Goal: Task Accomplishment & Management: Use online tool/utility

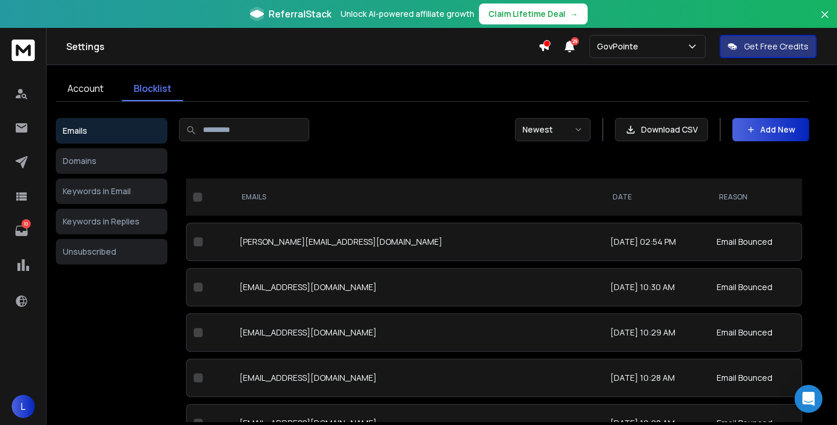
click at [769, 124] on p "Add New" at bounding box center [777, 130] width 35 height 12
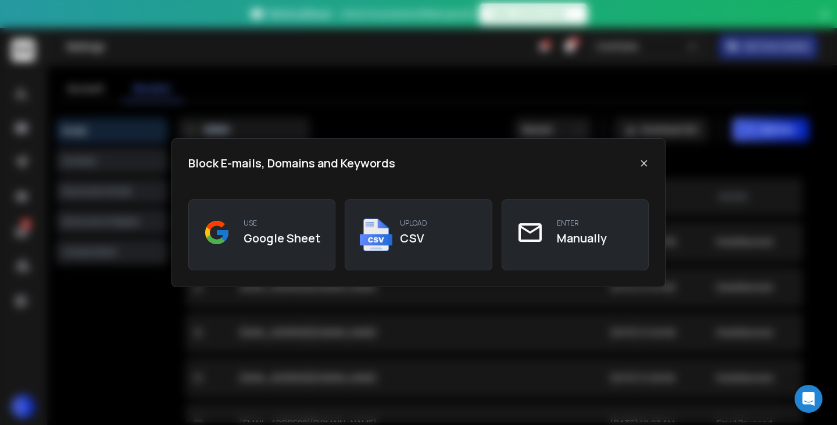
click at [449, 228] on div "upload CSV" at bounding box center [418, 234] width 147 height 71
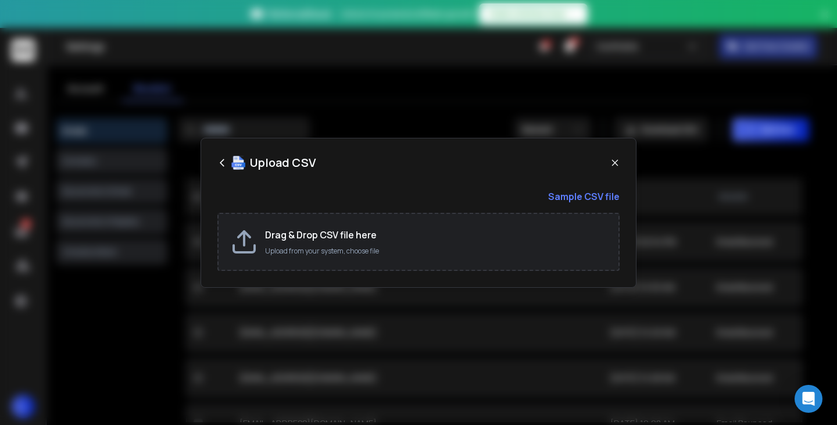
click at [447, 229] on h2 "Drag & Drop CSV file here" at bounding box center [436, 235] width 342 height 14
type input "**********"
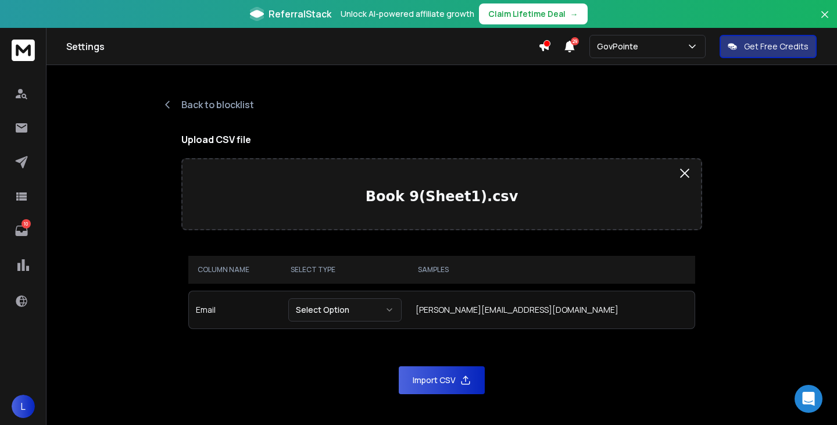
click at [361, 316] on button "Select Option" at bounding box center [344, 309] width 113 height 23
click at [431, 379] on button "Import CSV" at bounding box center [442, 380] width 86 height 28
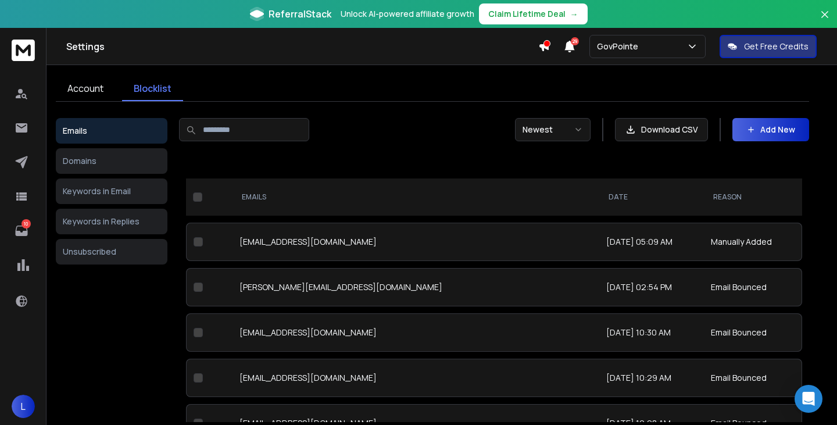
click at [768, 127] on p "Add New" at bounding box center [777, 130] width 35 height 12
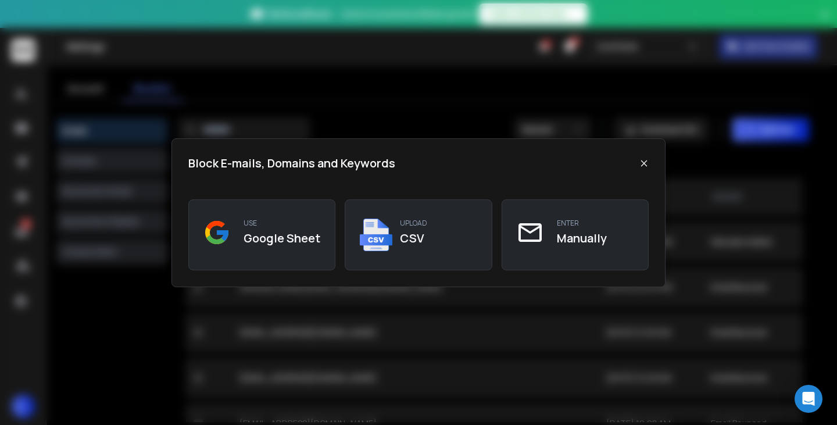
click at [407, 243] on h3 "CSV" at bounding box center [413, 238] width 27 height 16
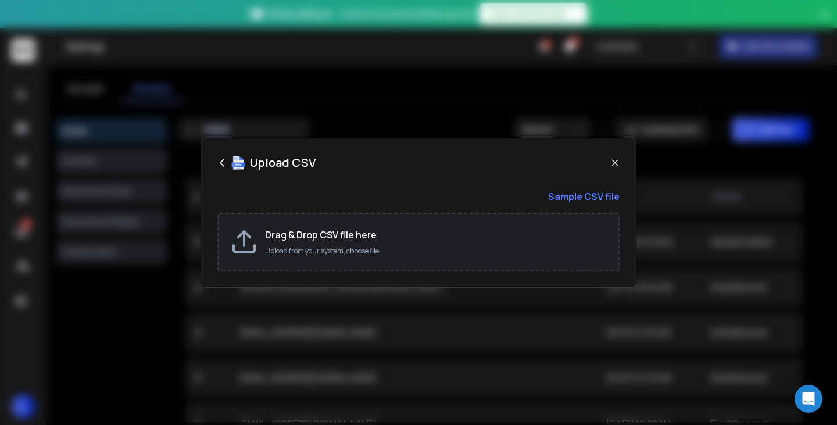
click at [407, 243] on div "Drag & Drop CSV file here Upload from your system, choose file" at bounding box center [436, 242] width 342 height 28
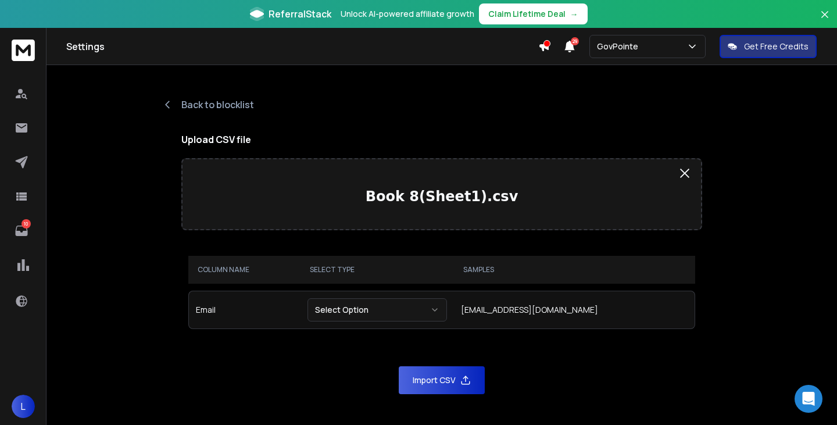
click at [424, 312] on button "Select Option" at bounding box center [376, 309] width 139 height 23
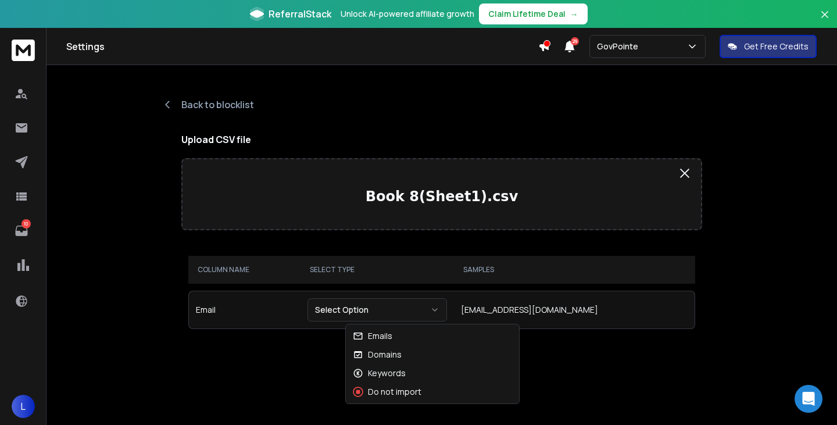
scroll to position [0, 2]
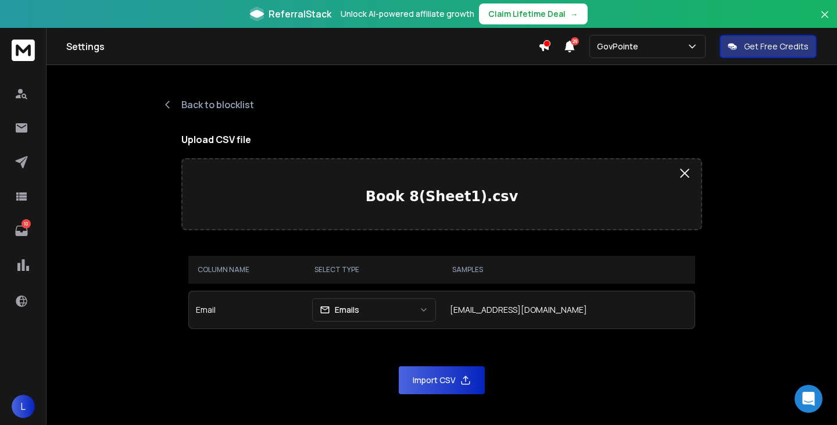
click at [430, 380] on button "Import CSV" at bounding box center [442, 380] width 86 height 28
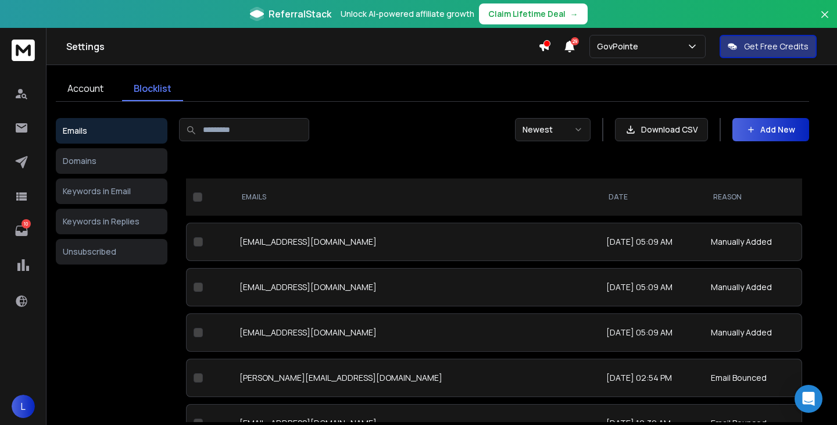
click at [206, 130] on input at bounding box center [244, 129] width 130 height 23
paste input "**********"
type input "**********"
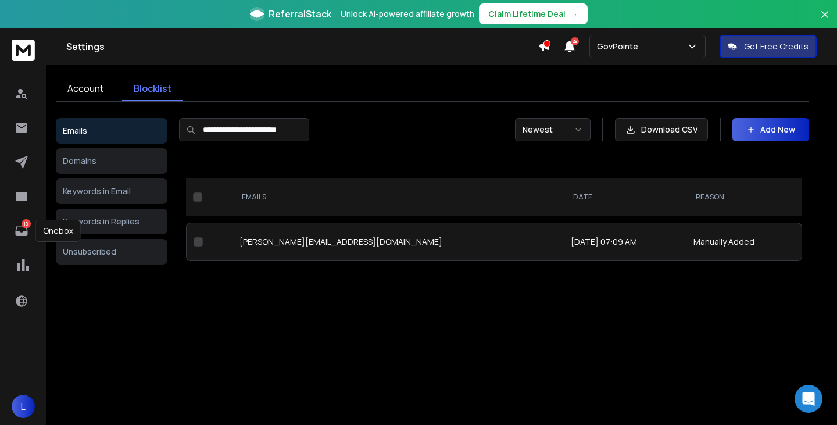
click at [31, 233] on link "10" at bounding box center [21, 230] width 23 height 23
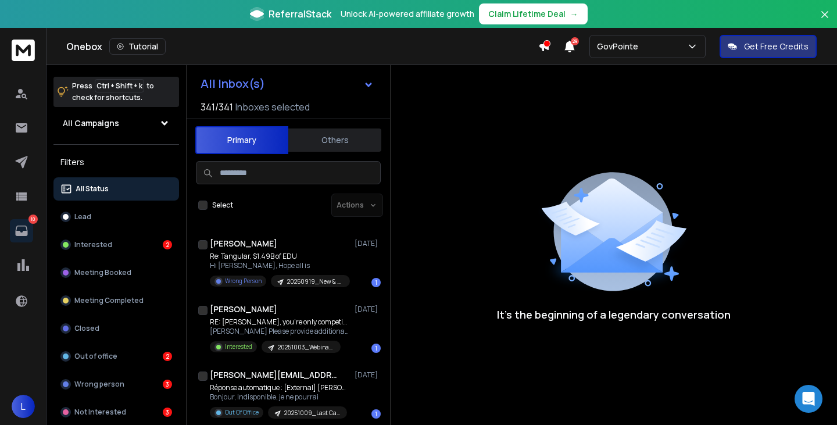
click at [320, 60] on div "Onebox Tutorial 29 GovPointe Get Free Credits" at bounding box center [418, 46] width 837 height 37
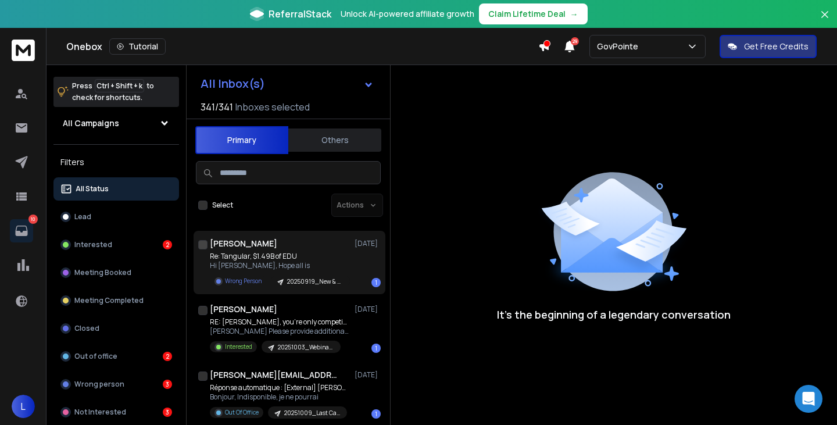
click at [298, 257] on p "Re: Tangular, $1.49B of EDU" at bounding box center [279, 256] width 139 height 9
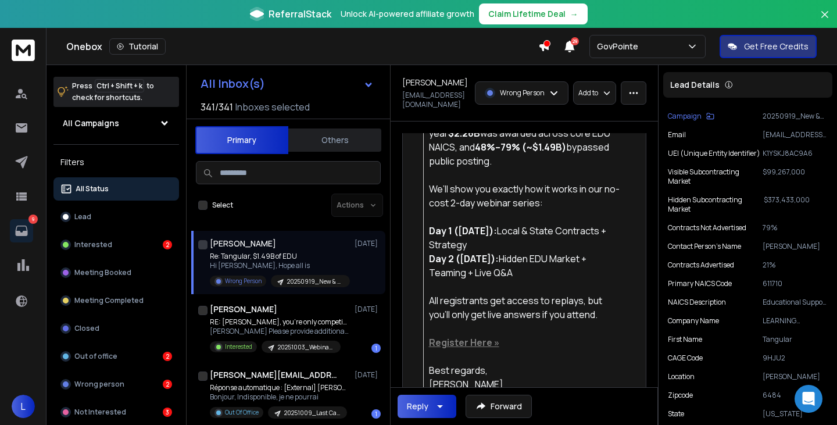
scroll to position [613, 0]
click at [467, 335] on strong "Register Here »" at bounding box center [464, 341] width 70 height 13
